Goal: Task Accomplishment & Management: Manage account settings

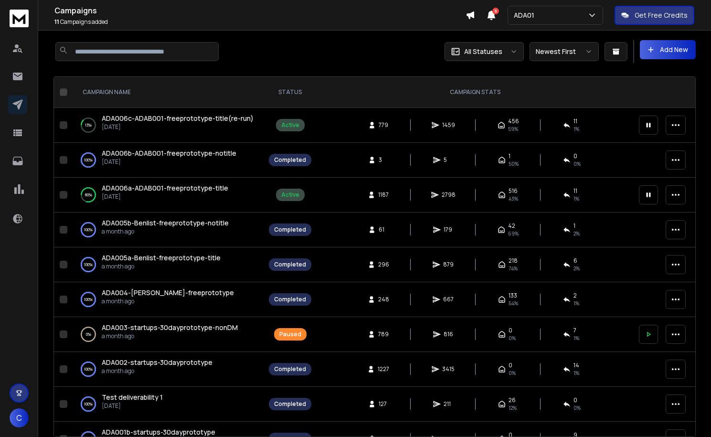
click at [592, 22] on button "ADA01" at bounding box center [556, 15] width 96 height 19
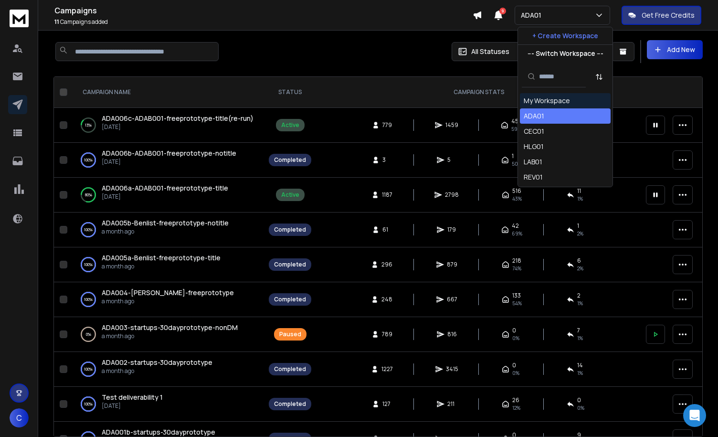
click at [550, 100] on div "My Workspace" at bounding box center [547, 101] width 46 height 10
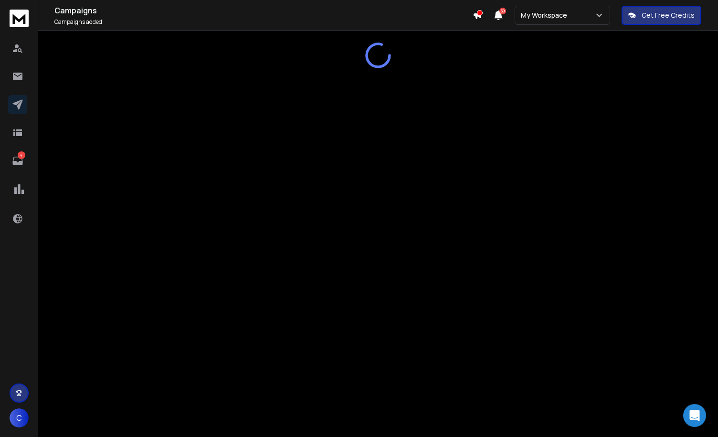
click at [32, 164] on div "4 C" at bounding box center [19, 218] width 38 height 437
click at [23, 161] on link "4" at bounding box center [17, 160] width 19 height 19
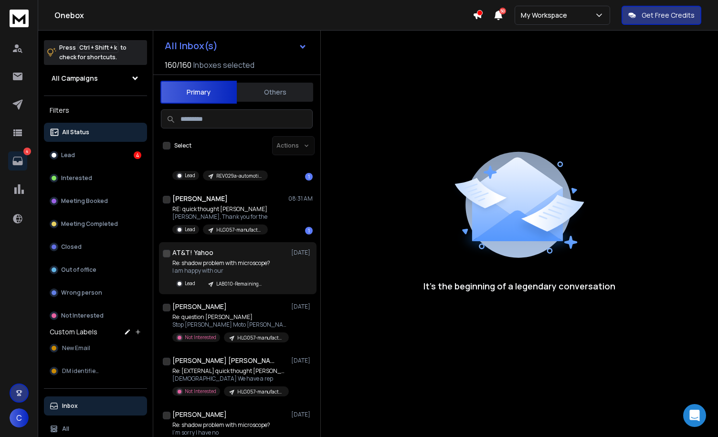
scroll to position [143, 0]
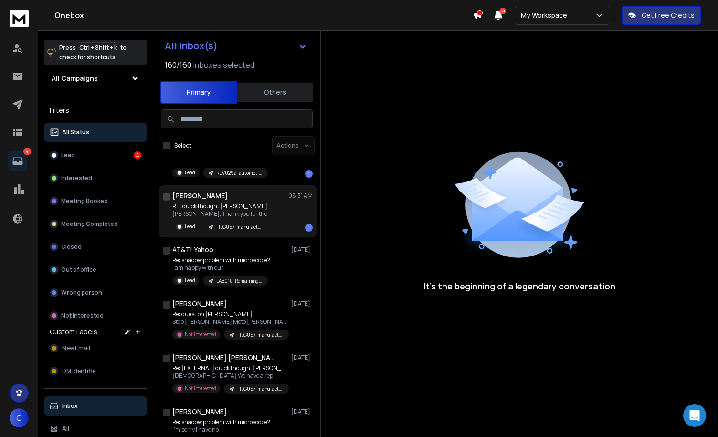
click at [254, 219] on div "RE: quick thought Glenn Christian, Thank you for the Lead HLG057-manufacturing-…" at bounding box center [220, 217] width 96 height 29
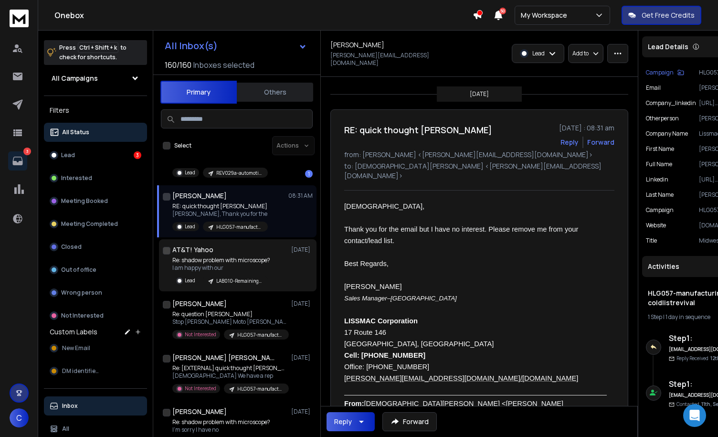
click at [256, 260] on p "Re: shadow problem with microscope?" at bounding box center [221, 260] width 98 height 8
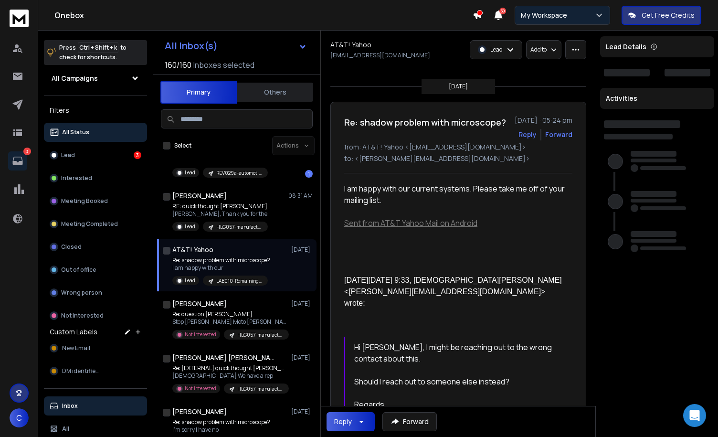
click at [573, 14] on div "My Workspace" at bounding box center [562, 16] width 83 height 10
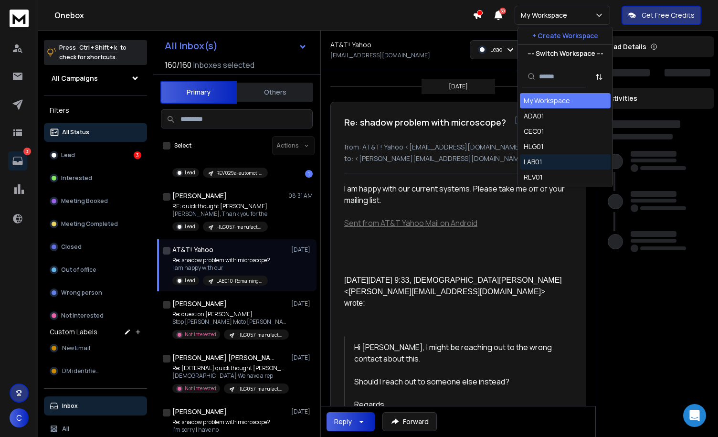
click at [538, 163] on div "LAB01" at bounding box center [533, 162] width 19 height 10
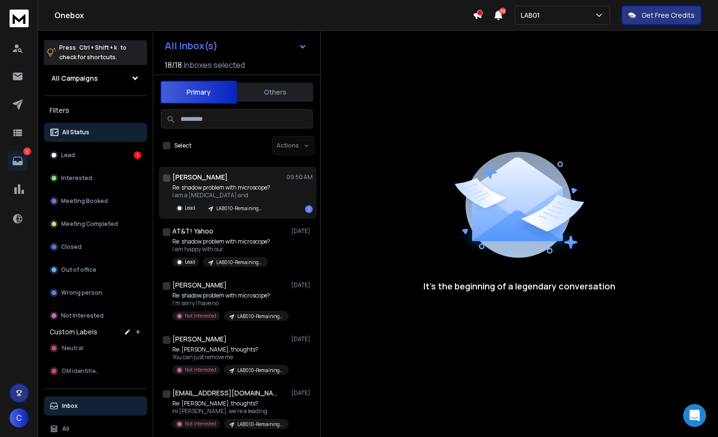
click at [218, 171] on div "[PERSON_NAME] 09:50 AM Re: shadow problem with microscope? I am a [MEDICAL_DATA…" at bounding box center [238, 193] width 158 height 52
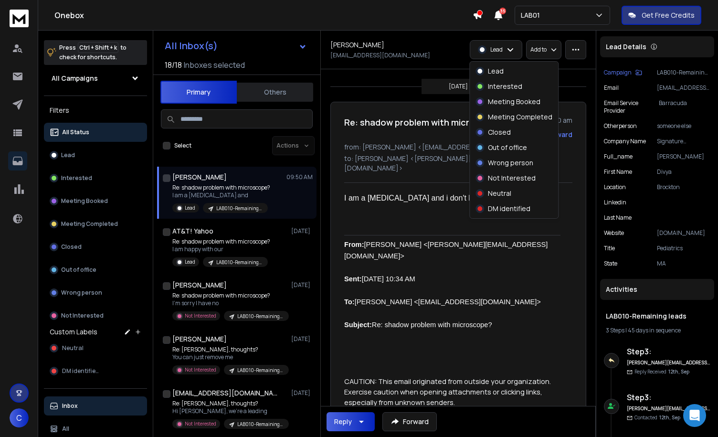
click at [511, 48] on icon at bounding box center [511, 50] width 8 height 8
click at [510, 175] on p "Not Interested" at bounding box center [512, 178] width 48 height 10
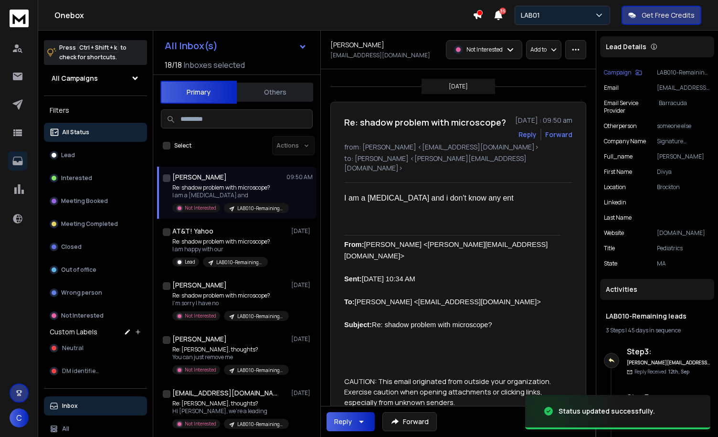
click at [551, 21] on button "LAB01" at bounding box center [563, 15] width 96 height 19
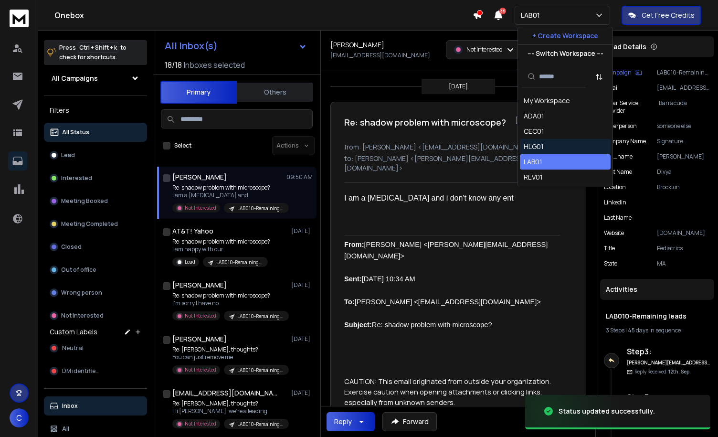
click at [544, 148] on div "HLG01" at bounding box center [565, 146] width 91 height 15
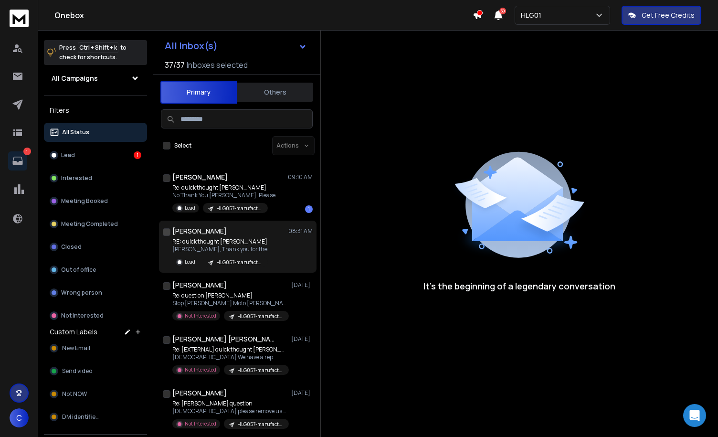
click at [258, 247] on p "Christian, Thank you for the" at bounding box center [220, 250] width 96 height 8
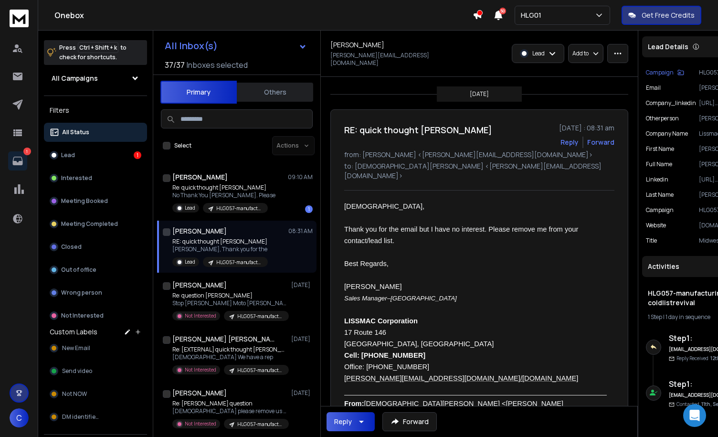
click at [551, 56] on div "Lead" at bounding box center [539, 53] width 52 height 18
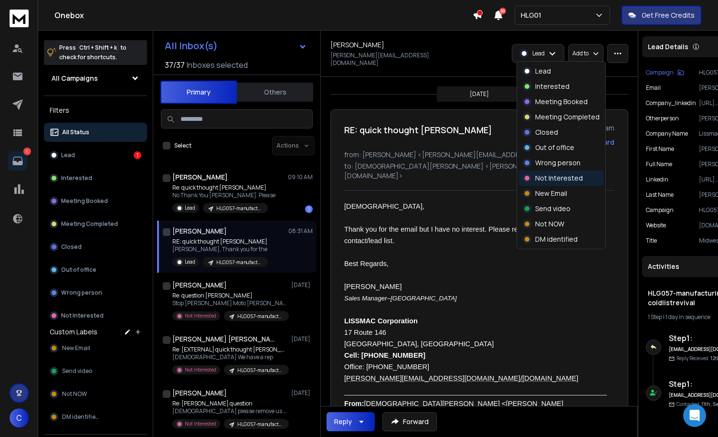
click at [558, 180] on p "Not Interested" at bounding box center [559, 178] width 48 height 10
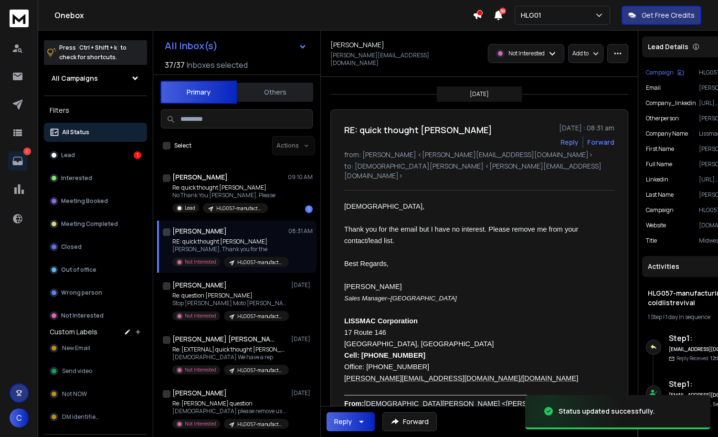
click at [618, 48] on button "button" at bounding box center [618, 53] width 21 height 19
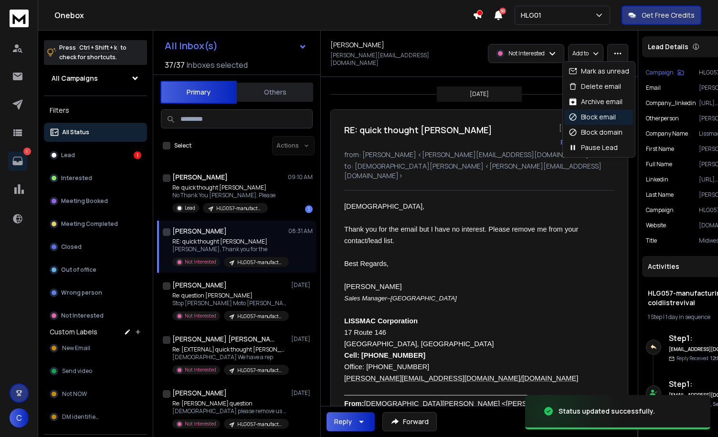
click at [603, 118] on div "Block email" at bounding box center [592, 117] width 47 height 10
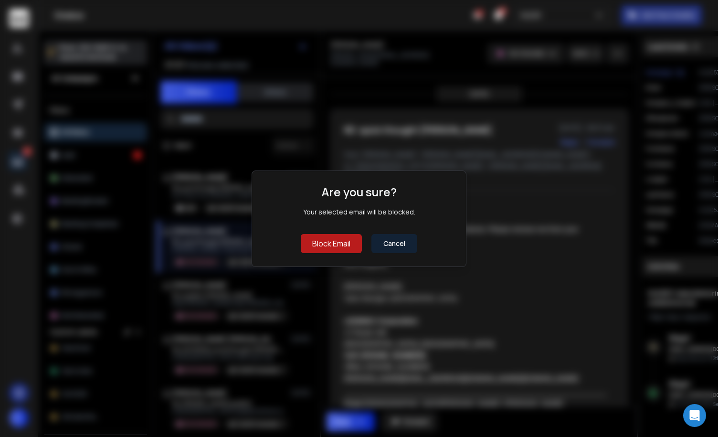
click at [349, 242] on button "Block Email" at bounding box center [331, 243] width 61 height 19
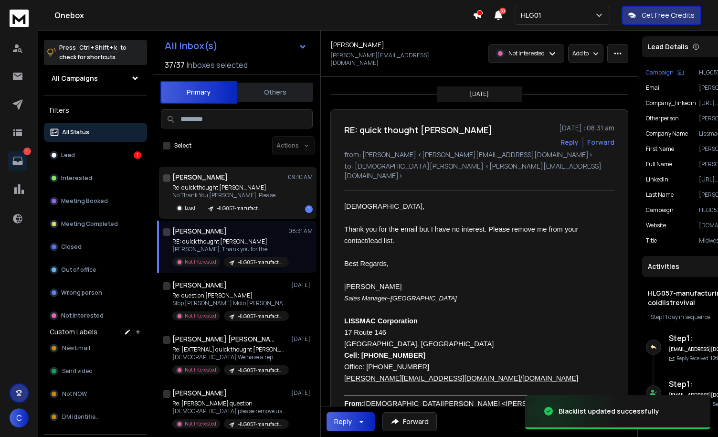
click at [245, 186] on p "Re: quick thought Dan" at bounding box center [223, 188] width 103 height 8
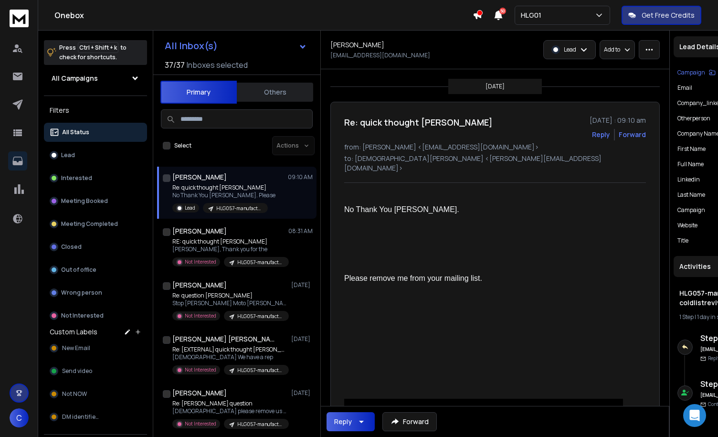
click at [577, 49] on p "Lead" at bounding box center [570, 50] width 12 height 8
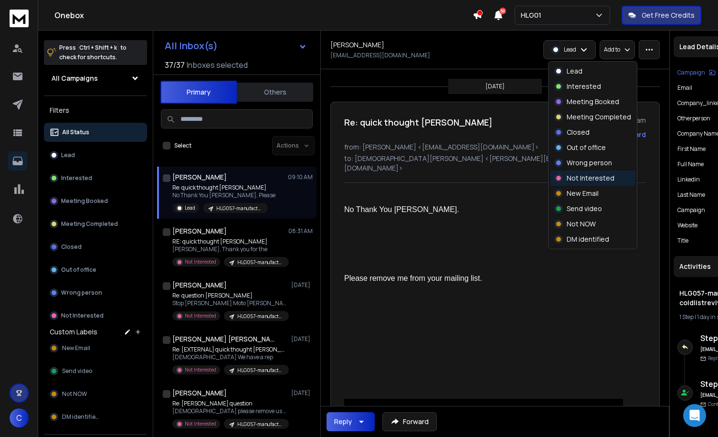
click at [580, 183] on div "Not Interested" at bounding box center [593, 178] width 85 height 15
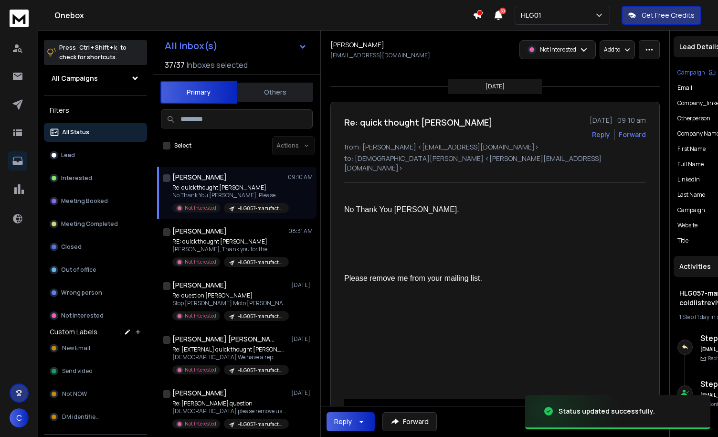
click at [653, 50] on icon "button" at bounding box center [649, 49] width 7 height 1
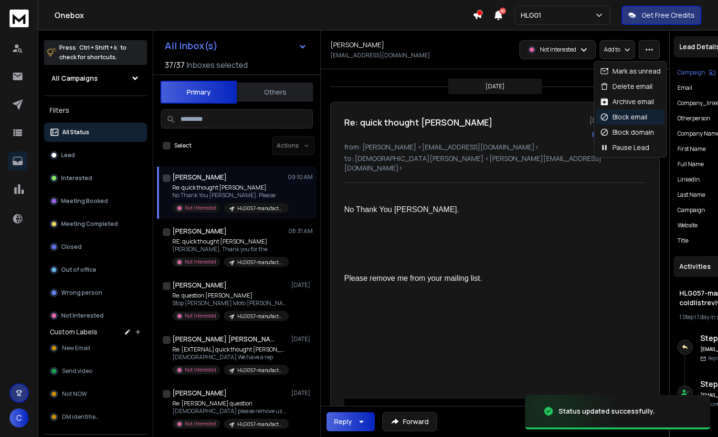
click at [620, 118] on div "Block email" at bounding box center [623, 117] width 47 height 10
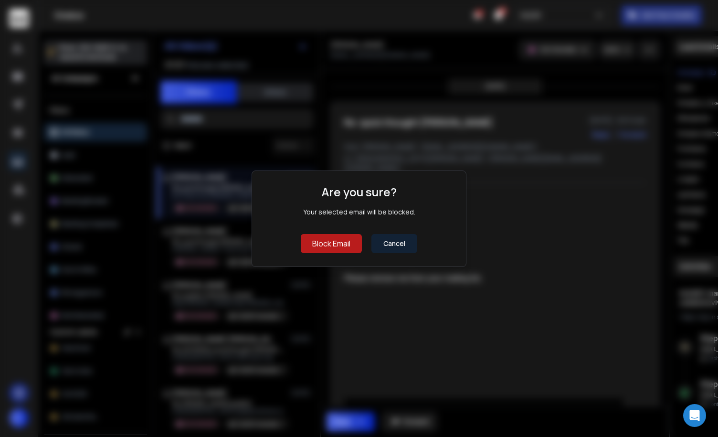
drag, startPoint x: 334, startPoint y: 235, endPoint x: 338, endPoint y: 239, distance: 5.1
click at [335, 238] on button "Block Email" at bounding box center [331, 243] width 61 height 19
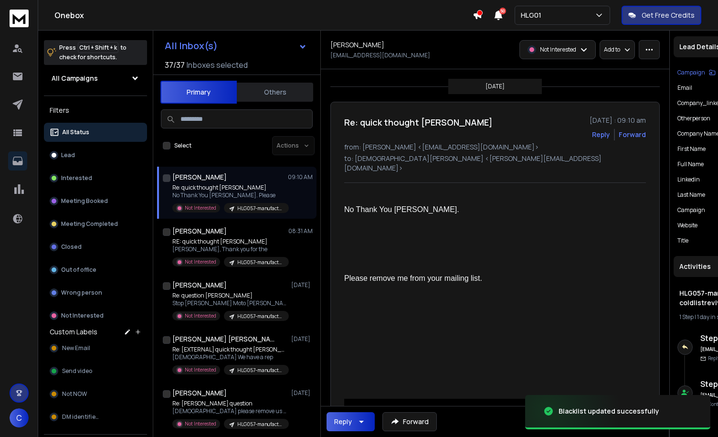
click at [560, 25] on div "Onebox 50 HLG01 Get Free Credits" at bounding box center [359, 15] width 718 height 31
click at [566, 20] on div "HLG01" at bounding box center [562, 16] width 83 height 10
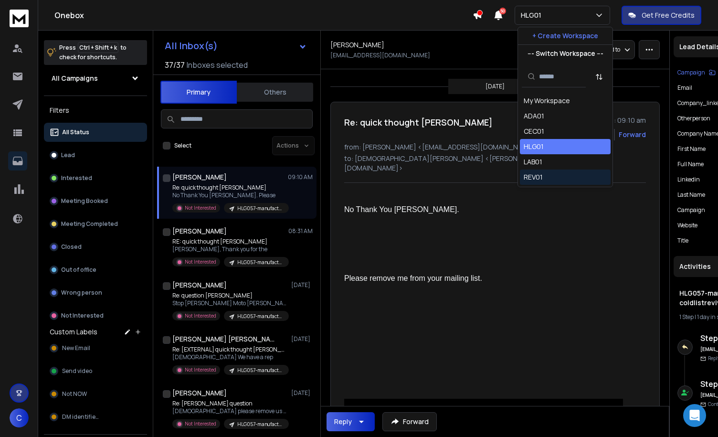
click at [548, 180] on div "REV01" at bounding box center [565, 177] width 91 height 15
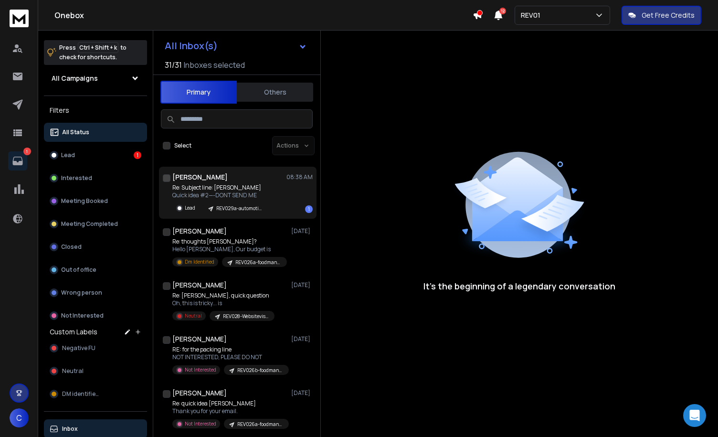
click at [229, 178] on div "[PERSON_NAME] 08:38 AM" at bounding box center [242, 177] width 140 height 10
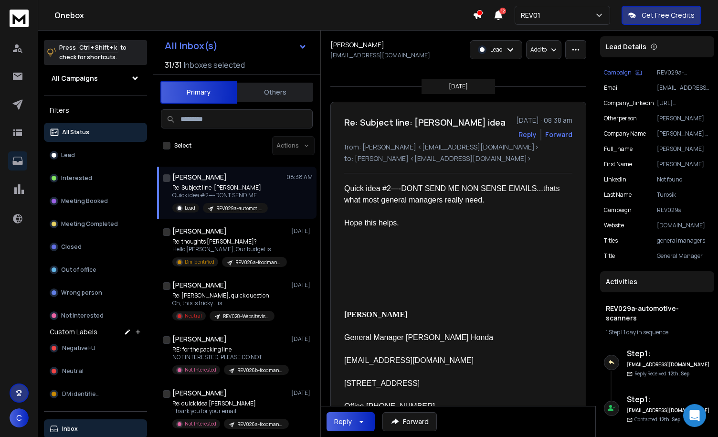
click at [503, 51] on div "Lead" at bounding box center [496, 50] width 52 height 18
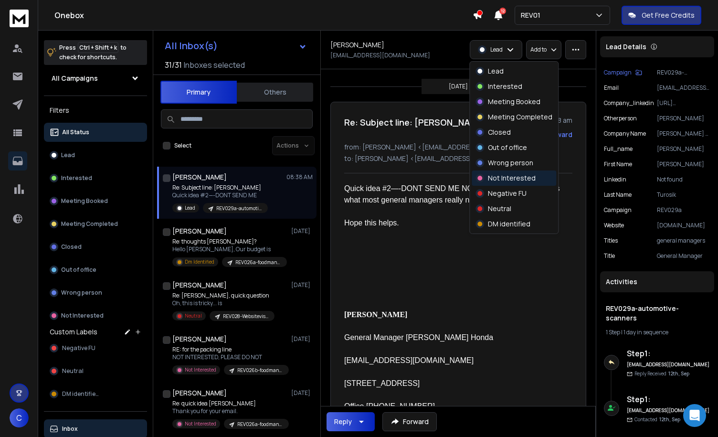
click at [504, 176] on p "Not Interested" at bounding box center [512, 178] width 48 height 10
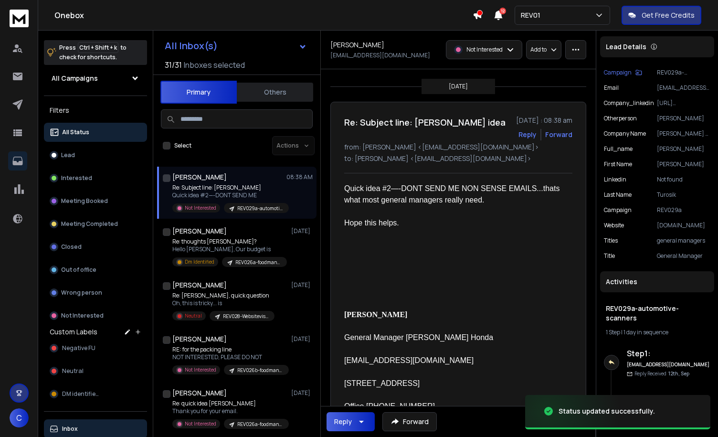
click at [566, 52] on div "Not Interested Add to" at bounding box center [516, 49] width 140 height 19
click at [567, 57] on button "button" at bounding box center [576, 49] width 21 height 19
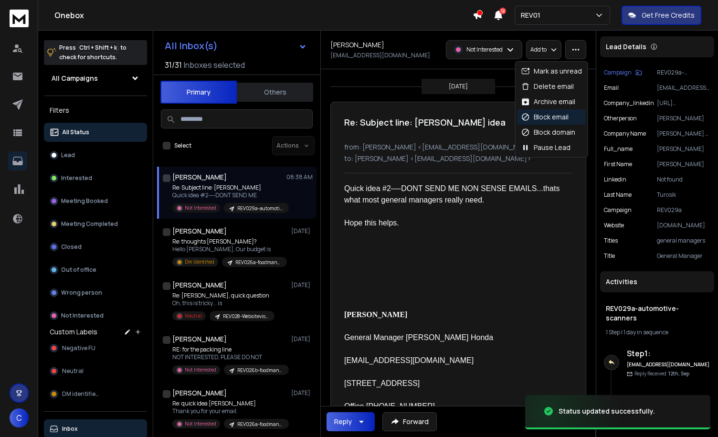
click at [553, 119] on div "Block email" at bounding box center [545, 117] width 47 height 10
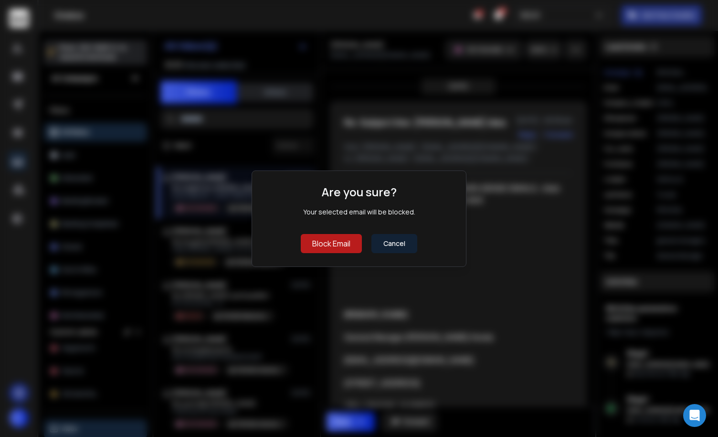
click at [343, 243] on button "Block Email" at bounding box center [331, 243] width 61 height 19
